Goal: Check status

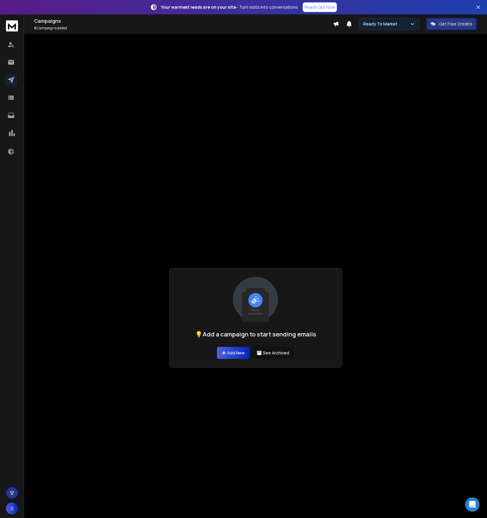
click at [384, 26] on p "Ready To Market" at bounding box center [381, 24] width 37 height 6
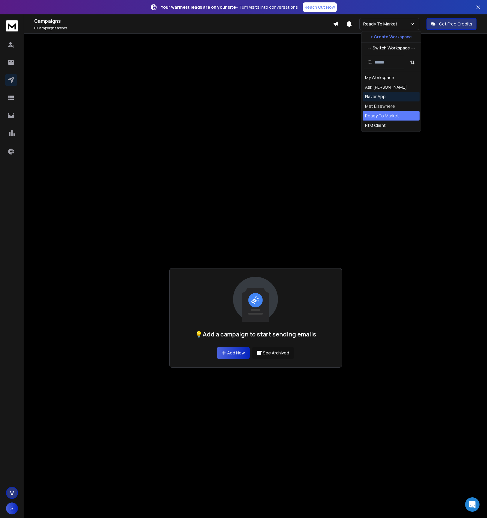
click at [381, 98] on div "Flavor App" at bounding box center [375, 97] width 21 height 6
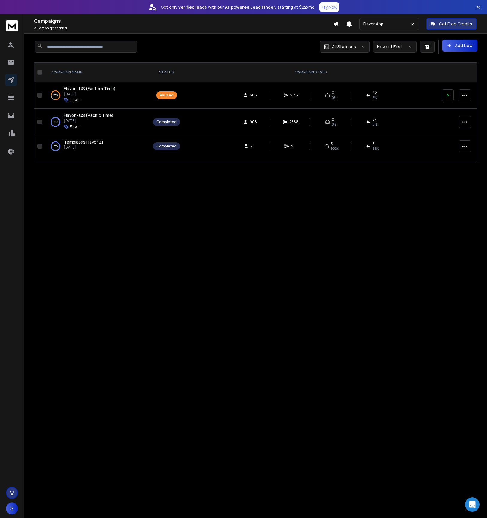
click at [93, 96] on p "[DATE]" at bounding box center [90, 94] width 52 height 5
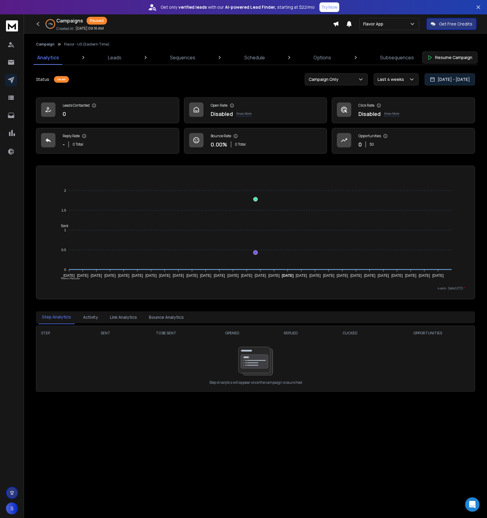
click at [444, 81] on button "[DATE] - [DATE]" at bounding box center [450, 79] width 50 height 12
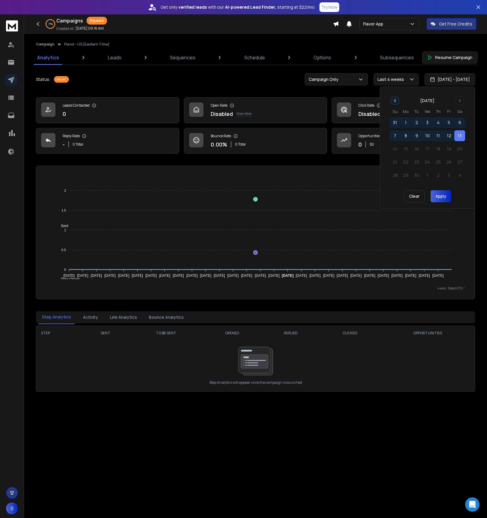
click at [395, 102] on icon "Go to previous month" at bounding box center [395, 100] width 5 height 5
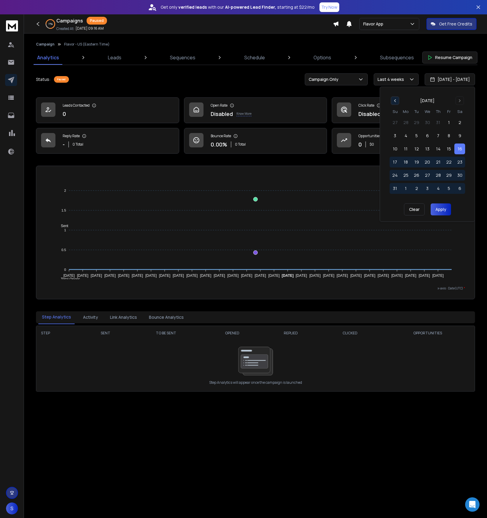
click at [395, 102] on icon "Go to previous month" at bounding box center [395, 100] width 5 height 5
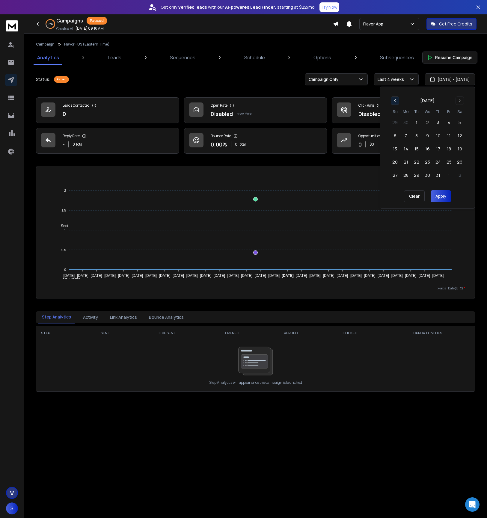
click at [395, 102] on icon "Go to previous month" at bounding box center [395, 100] width 5 height 5
click at [440, 122] on button "1" at bounding box center [438, 122] width 11 height 11
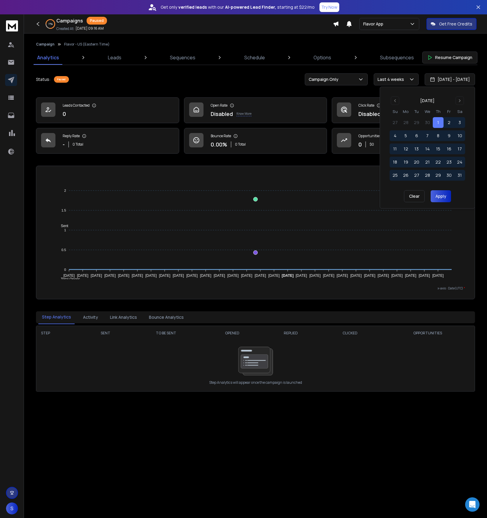
click at [445, 193] on button "Apply" at bounding box center [441, 196] width 20 height 12
